Goal: Information Seeking & Learning: Check status

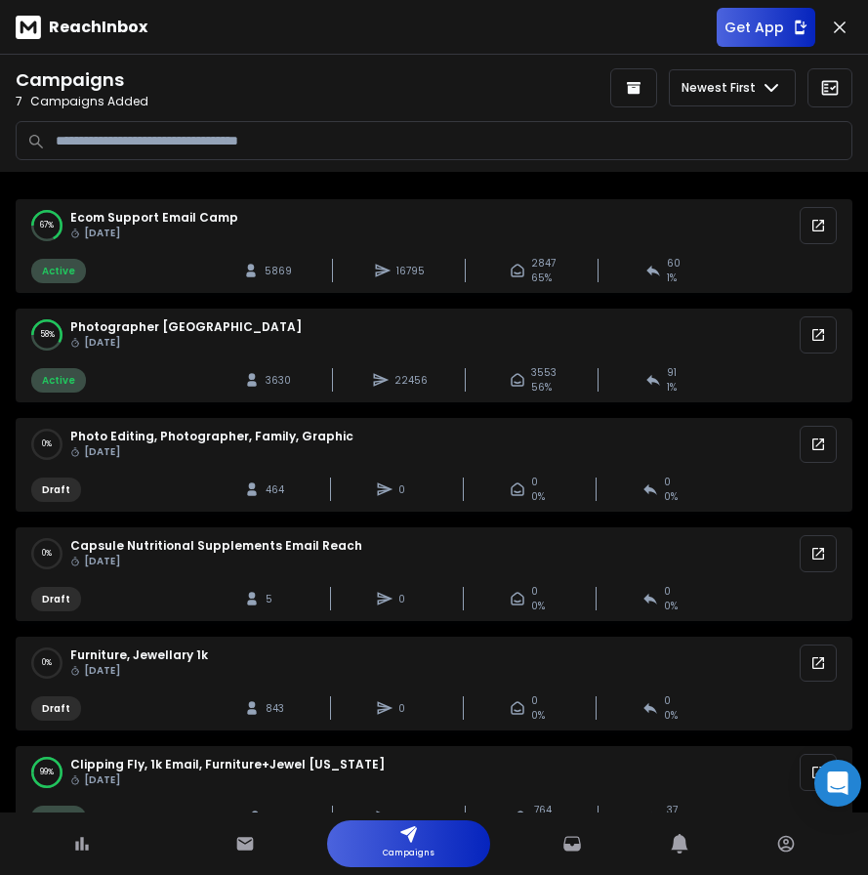
click at [121, 340] on span "[DATE]" at bounding box center [185, 343] width 231 height 16
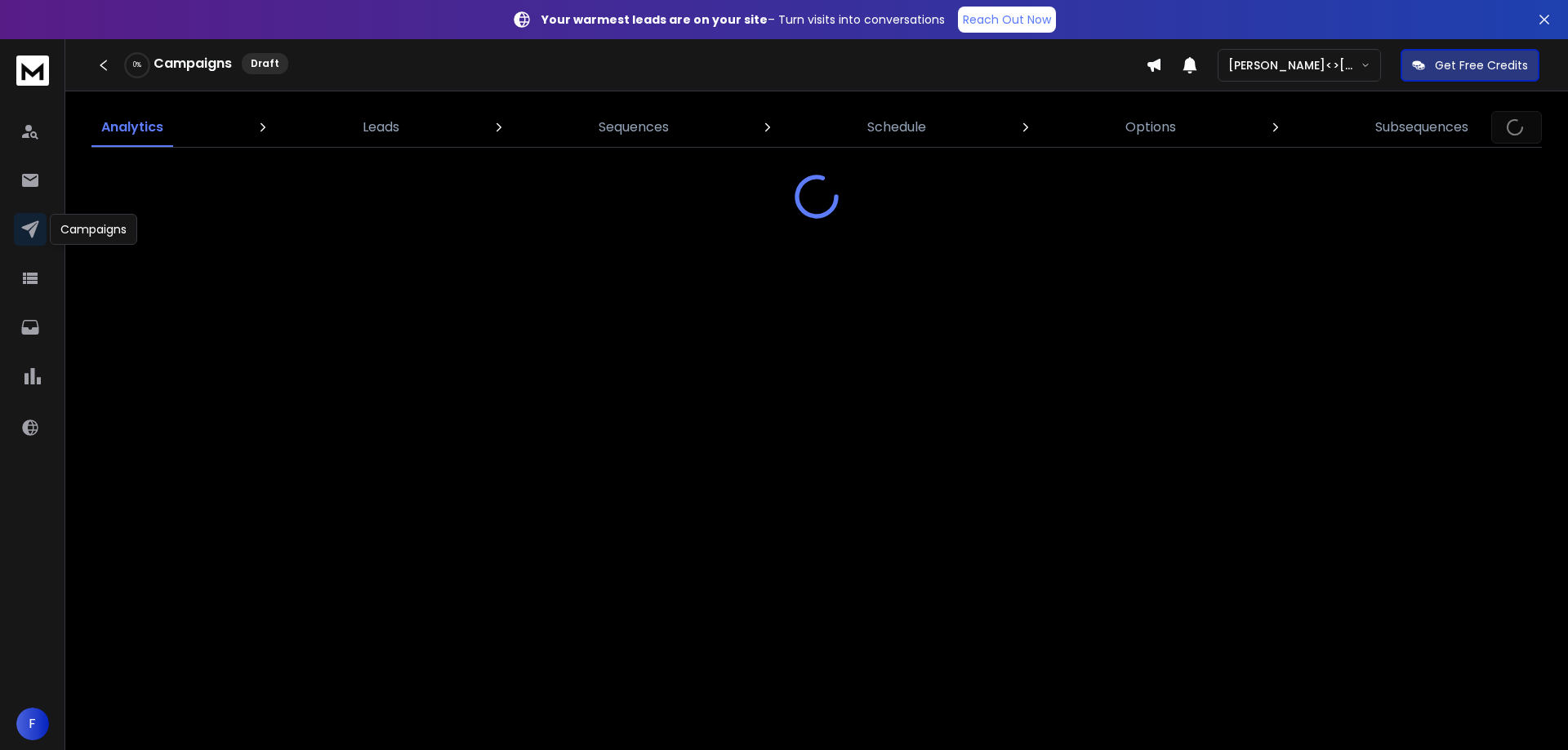
click at [52, 231] on div "Campaigns" at bounding box center [94, 229] width 87 height 31
click at [45, 230] on link at bounding box center [30, 229] width 33 height 33
